Goal: Transaction & Acquisition: Subscribe to service/newsletter

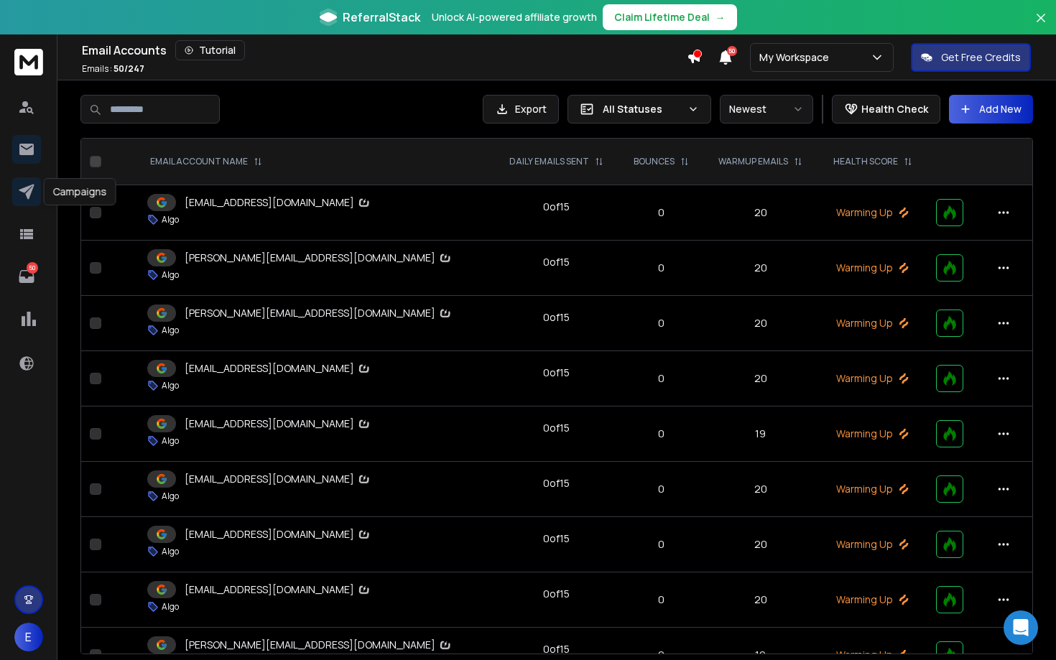
click at [22, 190] on icon at bounding box center [26, 192] width 15 height 15
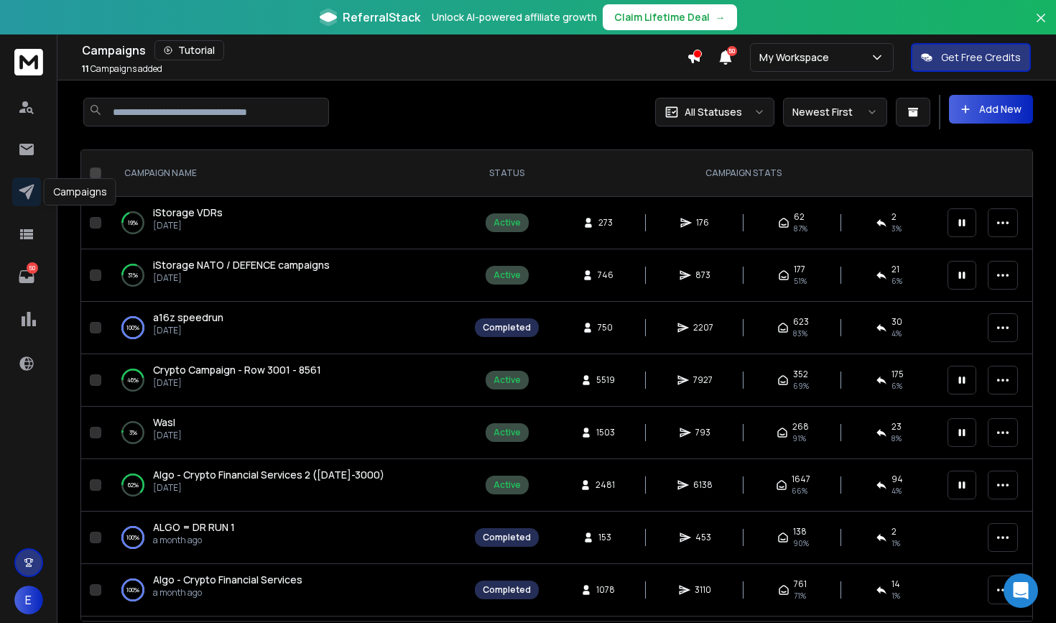
click at [359, 141] on div "Campaigns 11 Campaigns Added All Statuses Newest First Add New CAMPAIGN NAME ST…" at bounding box center [556, 406] width 953 height 623
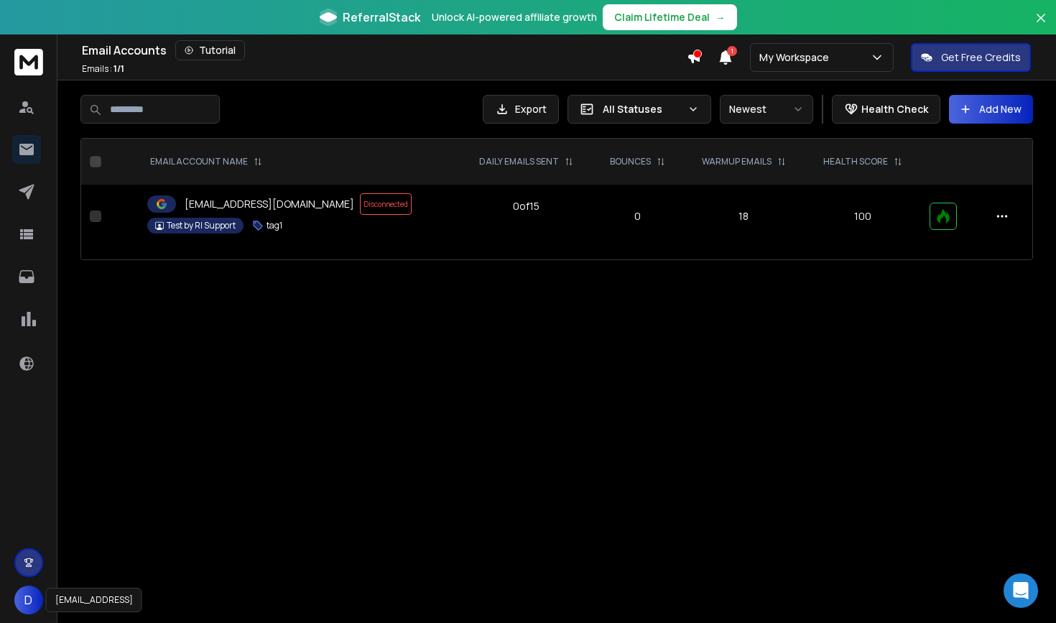
click at [34, 596] on span "D" at bounding box center [28, 600] width 29 height 29
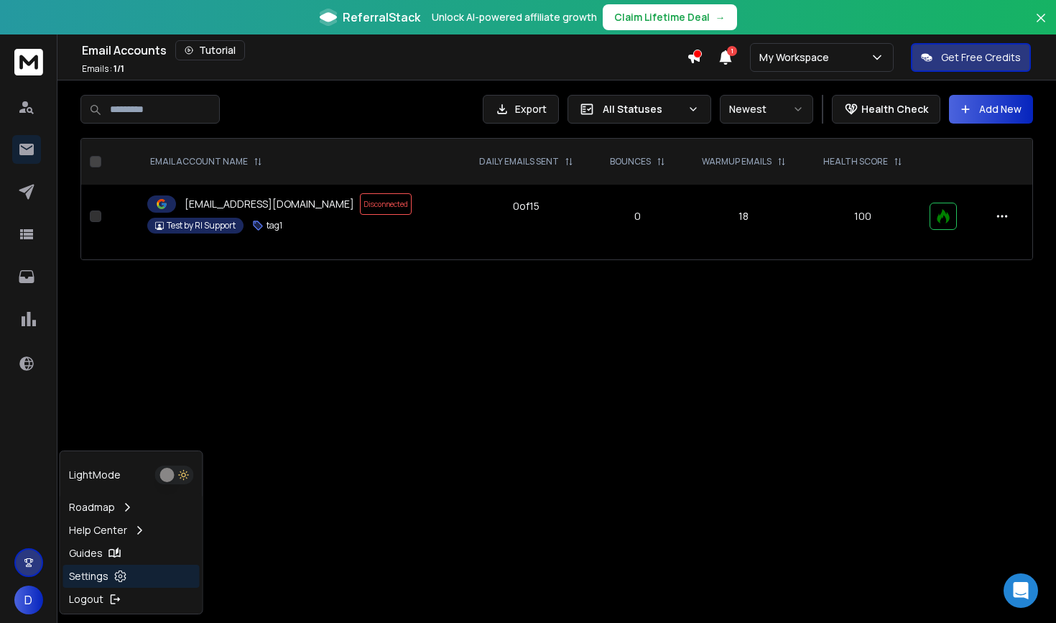
click at [114, 578] on icon at bounding box center [120, 576] width 13 height 13
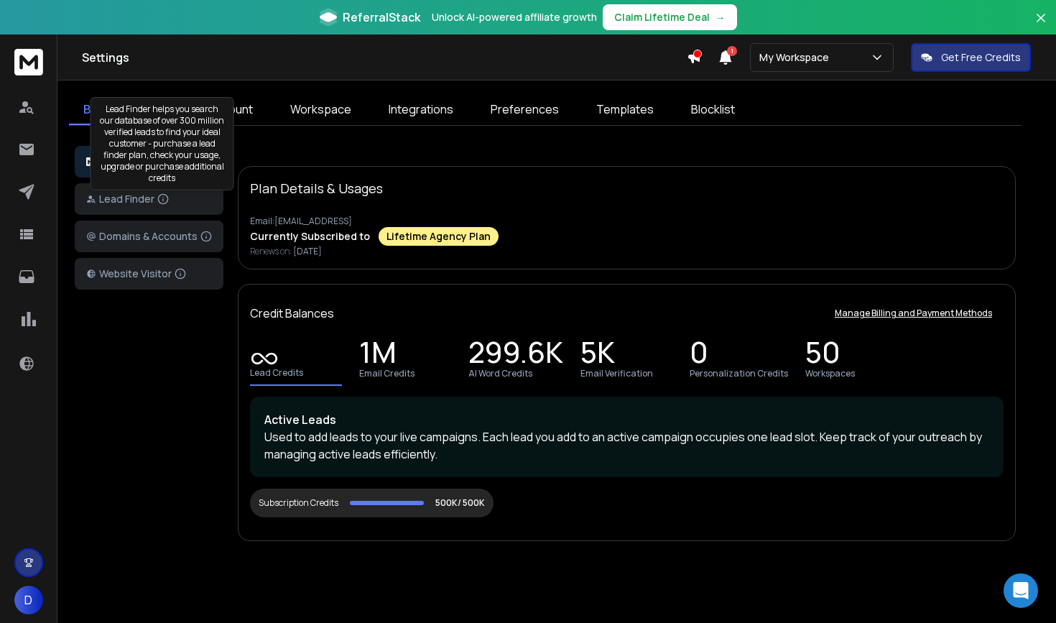
click at [120, 194] on button "Lead Finder" at bounding box center [149, 199] width 149 height 32
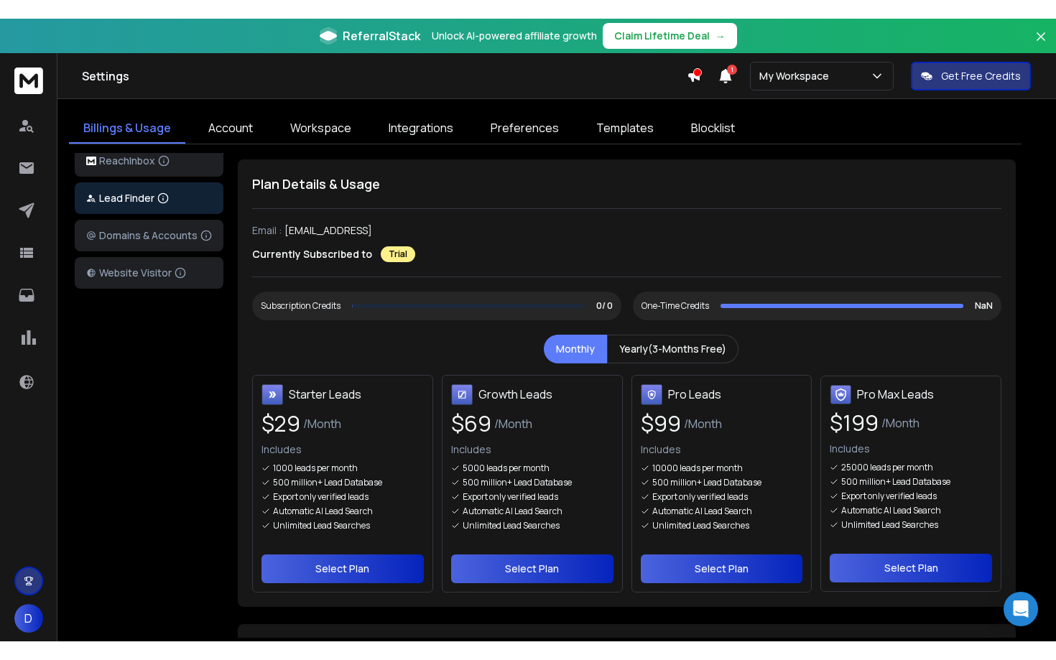
scroll to position [20, 0]
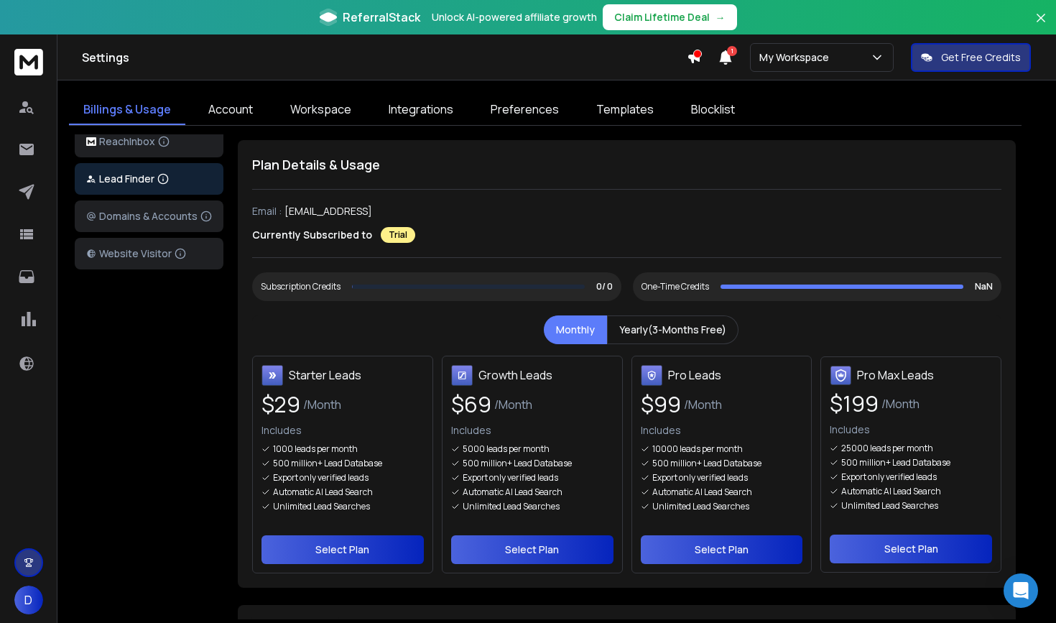
click at [312, 396] on span "/Month" at bounding box center [322, 404] width 38 height 17
click at [492, 394] on div "$ 69 /Month" at bounding box center [532, 405] width 162 height 26
click at [885, 422] on div "Pro Max Leads $ 199 /Month Includes 25000 leads per month 500 million+ Lead Dat…" at bounding box center [911, 439] width 162 height 147
click at [384, 283] on div "Subscription Credits 0/ 0" at bounding box center [436, 286] width 369 height 29
